Goal: Task Accomplishment & Management: Manage account settings

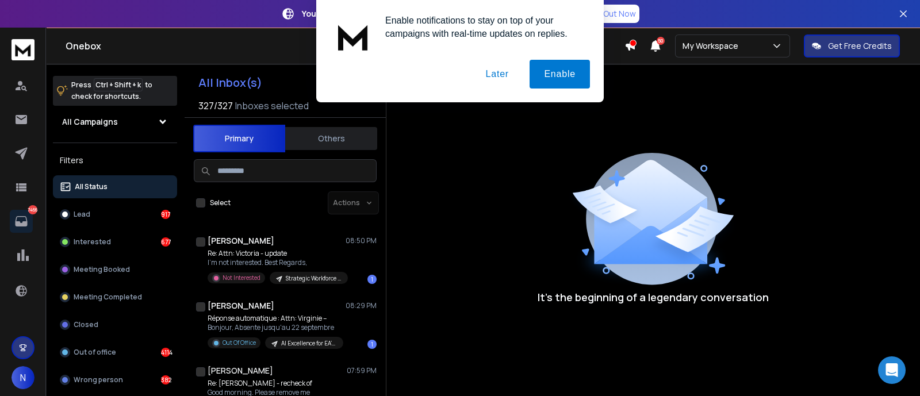
click at [492, 83] on button "Later" at bounding box center [497, 74] width 52 height 29
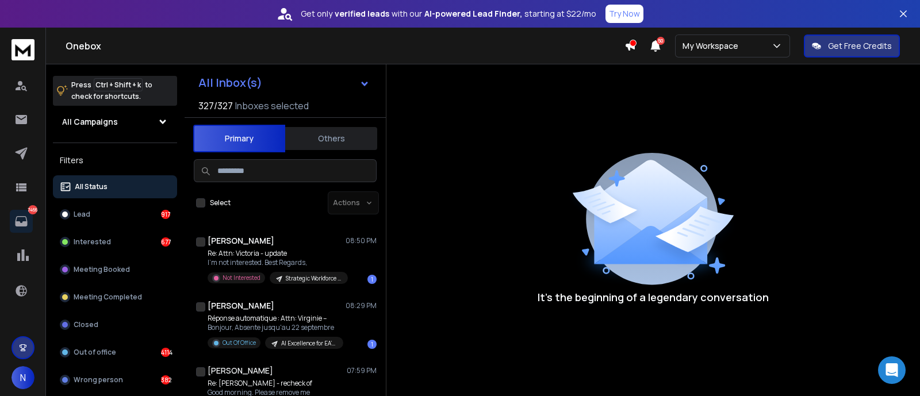
click at [328, 151] on div "Primary Others Select Actions [PERSON_NAME] 08:50 PM Re: Attn: [GEOGRAPHIC_DATA…" at bounding box center [284, 323] width 201 height 392
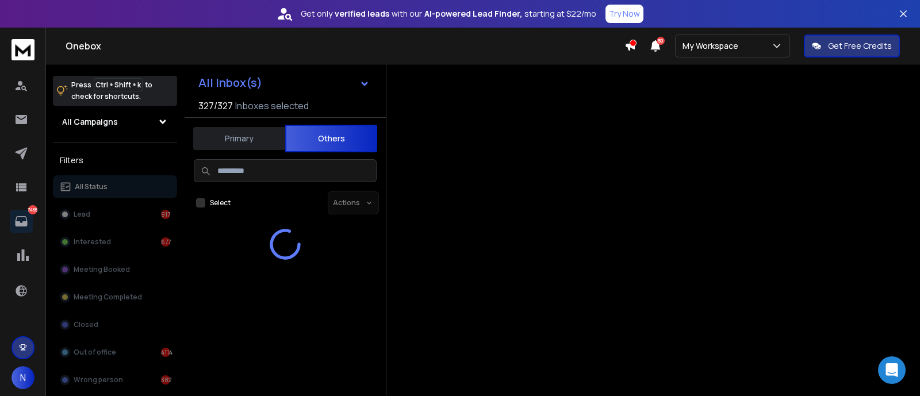
click at [329, 148] on button "Others" at bounding box center [331, 139] width 92 height 28
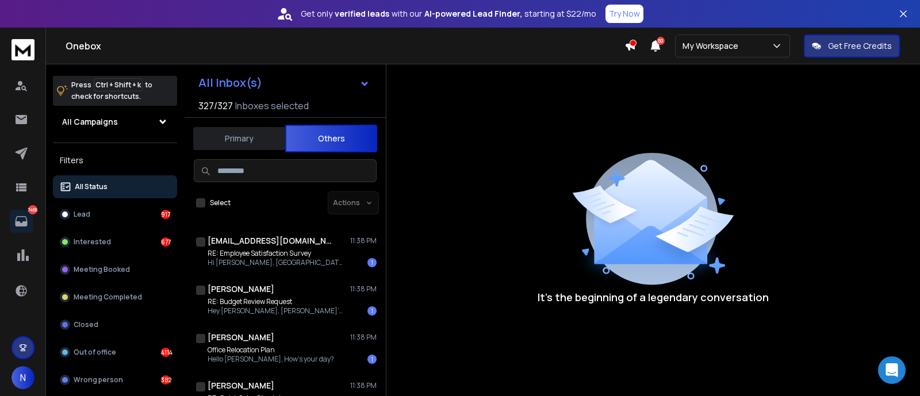
click at [313, 169] on input at bounding box center [285, 170] width 183 height 23
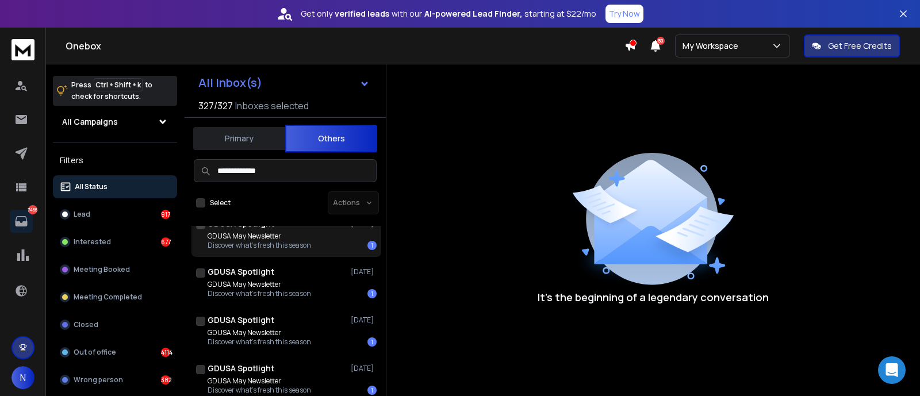
scroll to position [1365, 0]
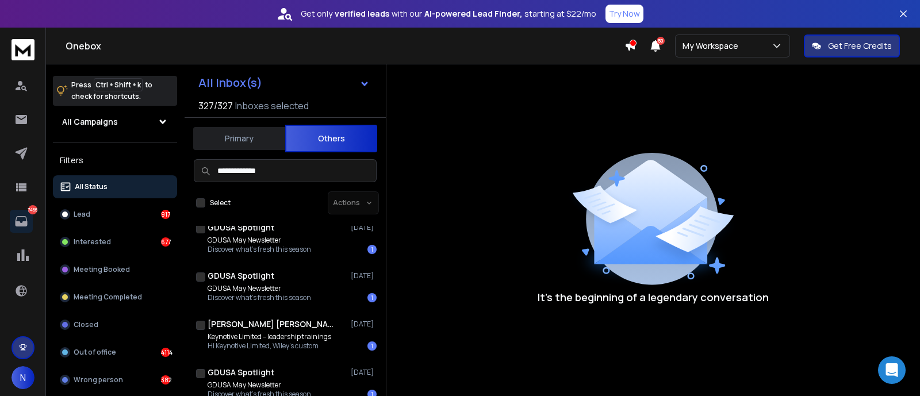
click at [295, 165] on input "**********" at bounding box center [285, 170] width 183 height 23
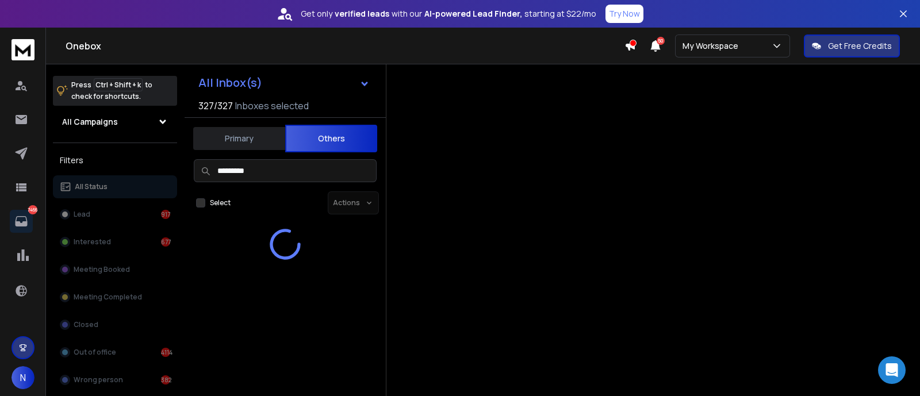
scroll to position [0, 0]
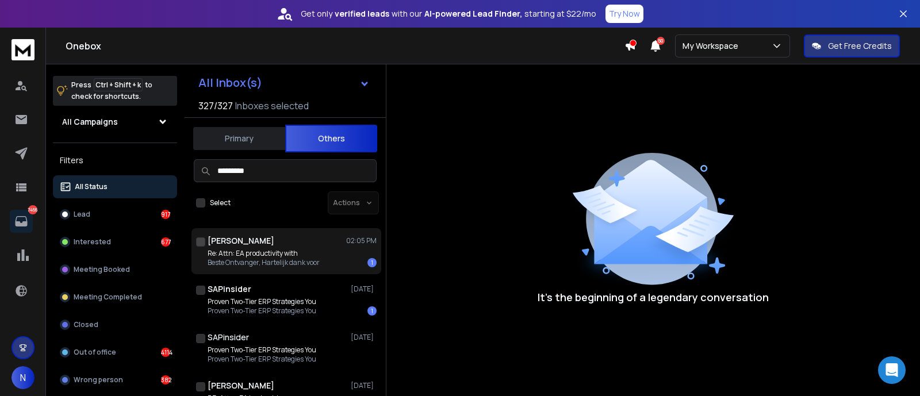
type input "*********"
click at [321, 246] on div "[PERSON_NAME] 02:05 PM" at bounding box center [291, 240] width 169 height 11
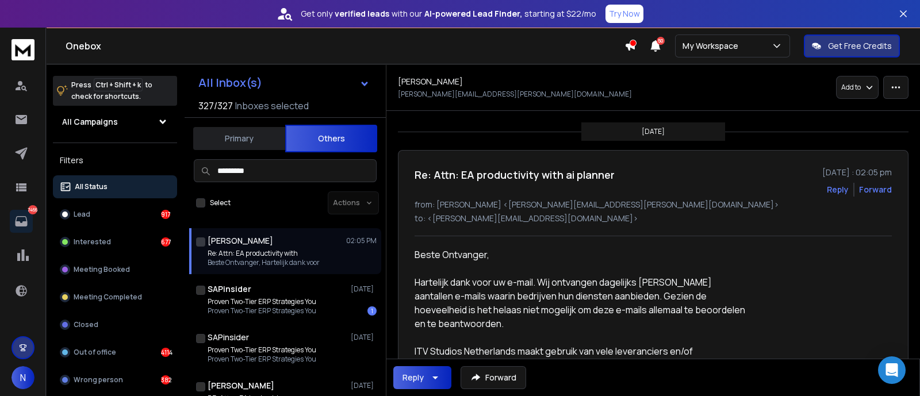
scroll to position [143, 0]
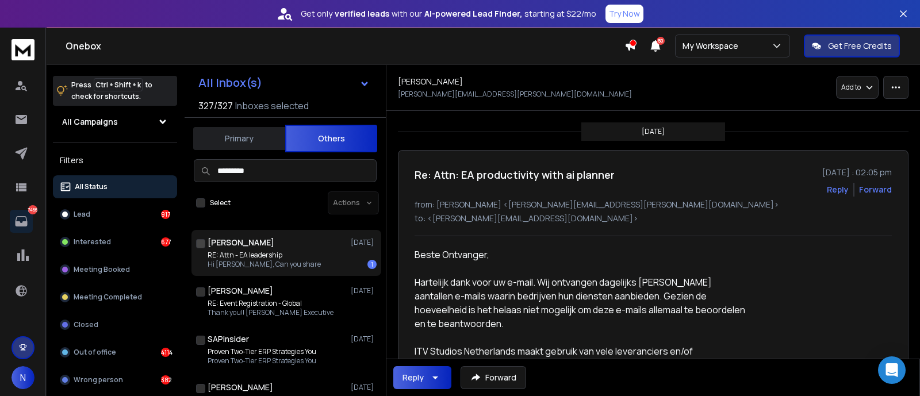
click at [262, 268] on div "[PERSON_NAME] [DATE] RE: Attn - EA leadership Hi [PERSON_NAME], Can you share 1" at bounding box center [286, 253] width 190 height 46
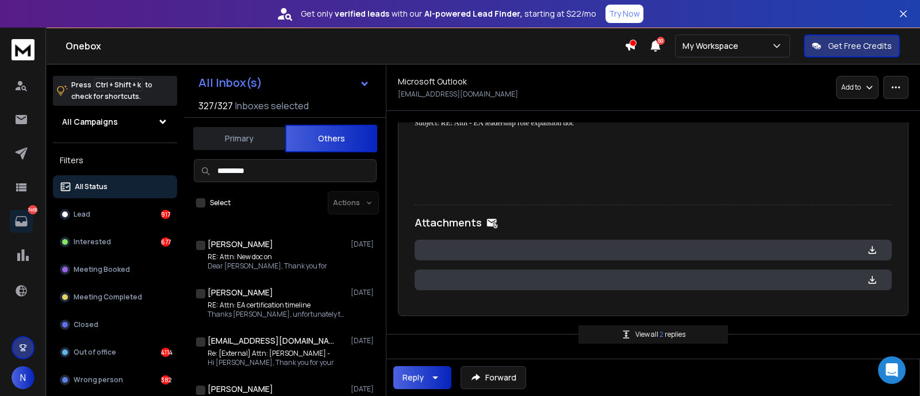
scroll to position [359, 0]
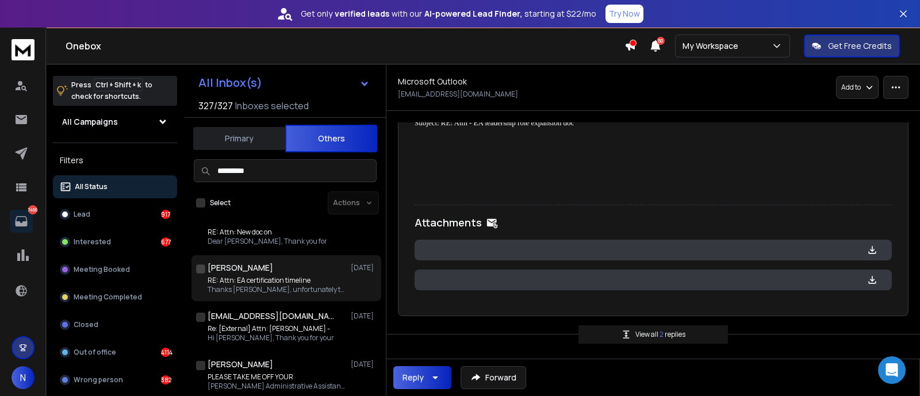
click at [332, 294] on div "[PERSON_NAME] [DATE] RE: Attn: EA certification timeline Thanks [PERSON_NAME], …" at bounding box center [286, 278] width 190 height 46
